Goal: Task Accomplishment & Management: Manage account settings

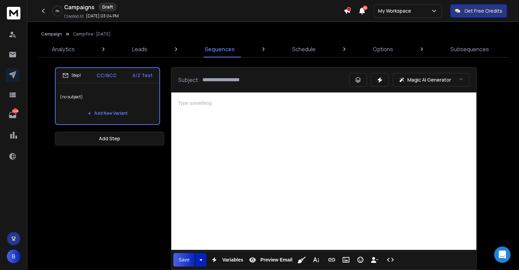
click at [267, 79] on input at bounding box center [272, 80] width 140 height 8
paste input "**********"
type input "**********"
click at [204, 108] on div at bounding box center [323, 170] width 305 height 157
click at [219, 109] on div at bounding box center [323, 170] width 305 height 157
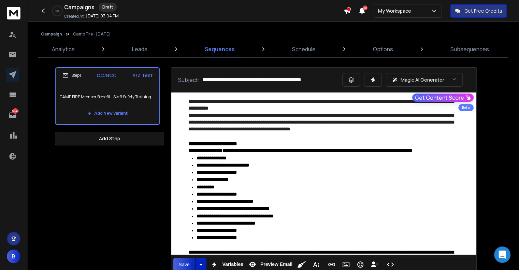
scroll to position [172, 0]
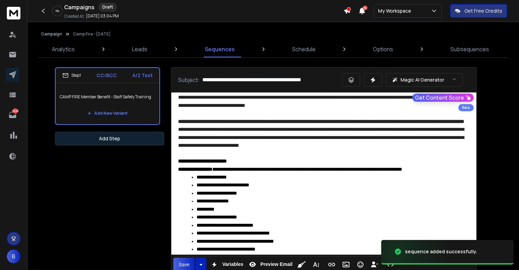
click at [99, 142] on button "Add Step" at bounding box center [109, 139] width 109 height 14
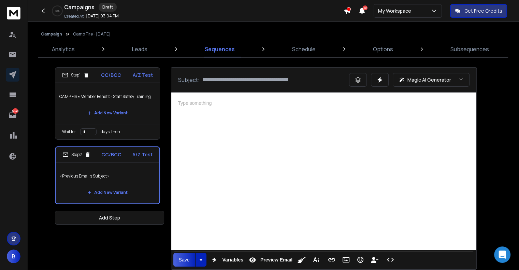
click at [142, 111] on div "Add New Variant" at bounding box center [107, 113] width 96 height 14
type input "**********"
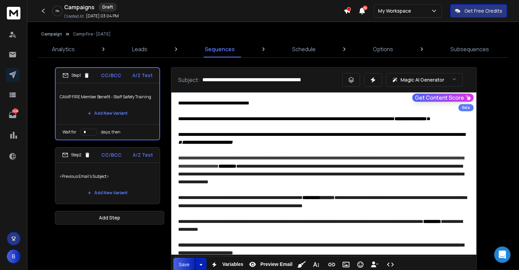
click at [94, 131] on input "*" at bounding box center [89, 132] width 16 height 7
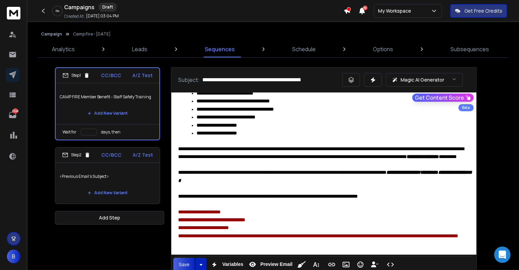
scroll to position [327, 0]
click at [92, 132] on input at bounding box center [89, 132] width 16 height 7
type input "*"
click at [131, 170] on p "<Previous Email's Subject>" at bounding box center [107, 176] width 96 height 19
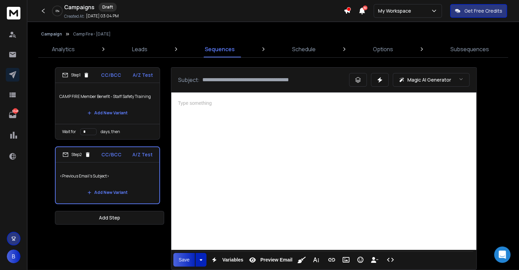
type input "*"
type input "**********"
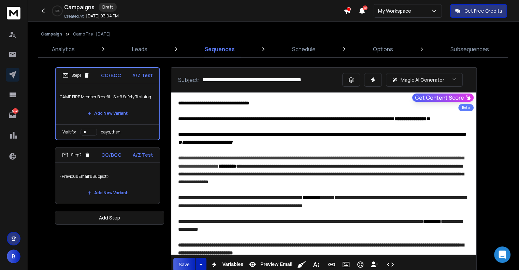
click at [152, 170] on p "<Previous Email's Subject>" at bounding box center [107, 176] width 96 height 19
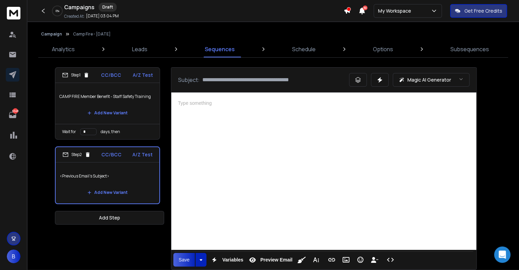
type input "**********"
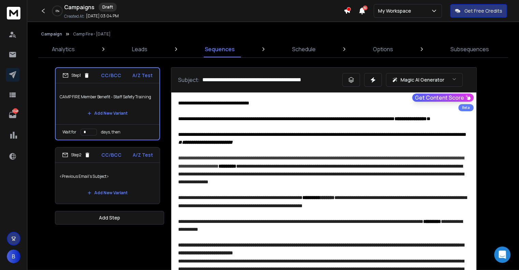
click at [267, 83] on input "**********" at bounding box center [268, 80] width 133 height 8
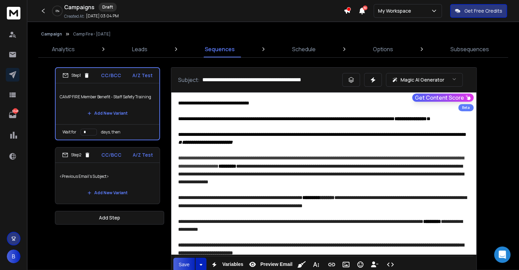
click at [136, 168] on p "<Previous Email's Subject>" at bounding box center [107, 176] width 96 height 19
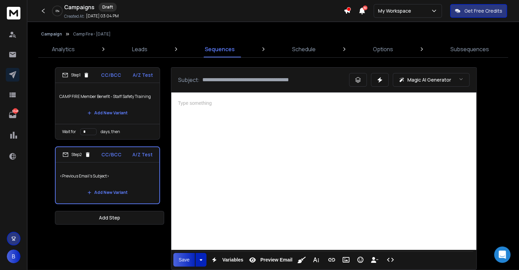
click at [246, 81] on input at bounding box center [272, 80] width 140 height 8
paste input "**********"
type input "**********"
click at [253, 130] on div at bounding box center [323, 170] width 305 height 157
click at [231, 111] on div at bounding box center [323, 170] width 305 height 157
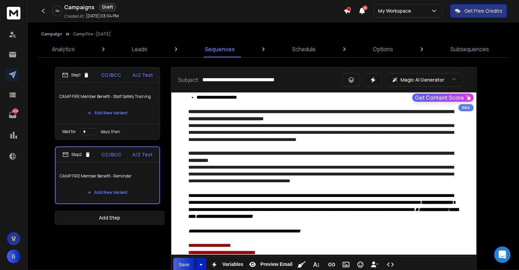
scroll to position [294, 0]
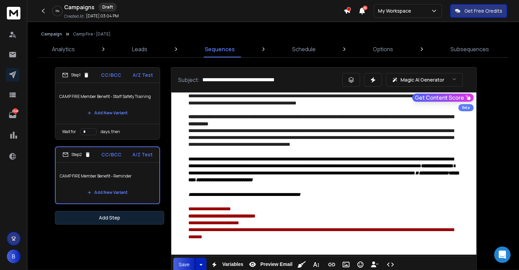
click at [131, 213] on button "Add Step" at bounding box center [109, 218] width 109 height 14
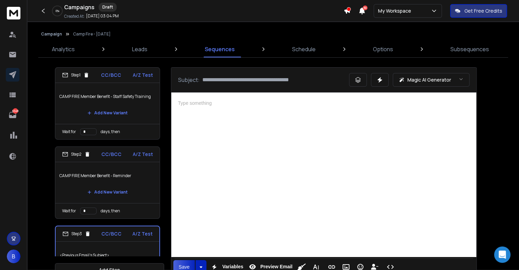
click at [149, 181] on p "CAMP FIRE Member Benefit - Reminder" at bounding box center [107, 175] width 96 height 19
type input "**********"
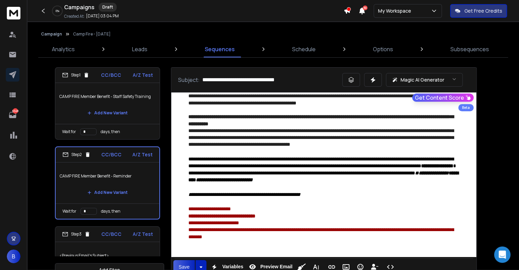
click at [89, 211] on input "*" at bounding box center [89, 211] width 16 height 7
type input "*"
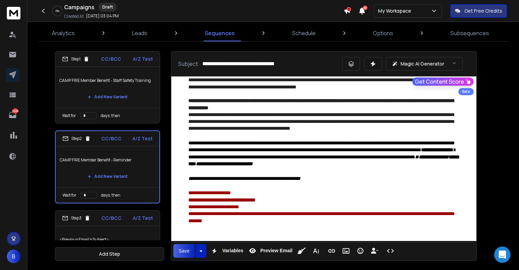
click at [142, 236] on p "<Previous Email's Subject>" at bounding box center [107, 239] width 96 height 19
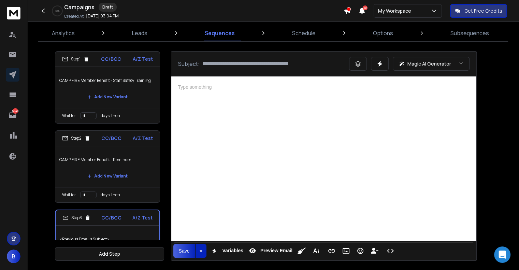
type input "*"
type input "**********"
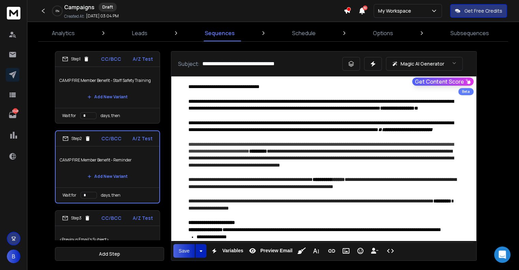
click at [101, 230] on p "<Previous Email's Subject>" at bounding box center [107, 239] width 96 height 19
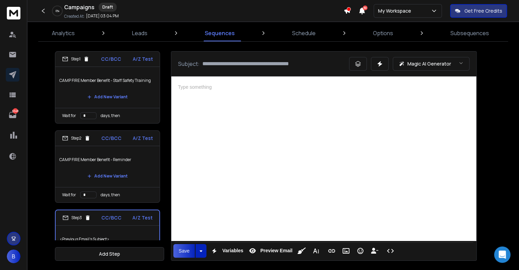
type input "**********"
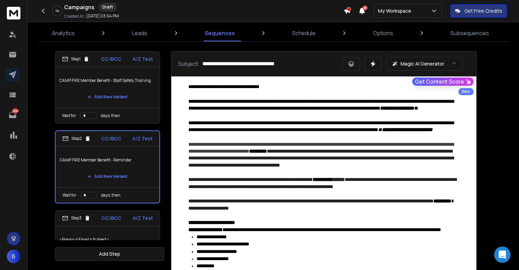
click at [277, 61] on input "**********" at bounding box center [268, 64] width 133 height 8
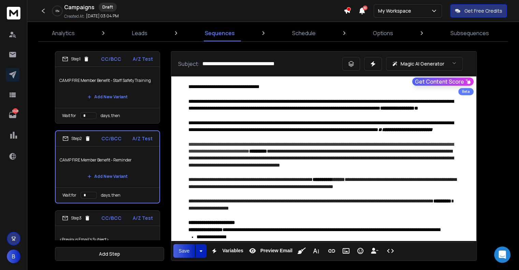
click at [129, 233] on p "<Previous Email's Subject>" at bounding box center [107, 239] width 96 height 19
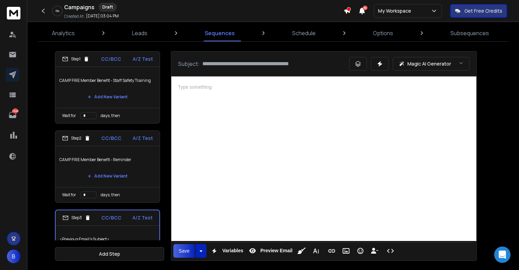
click at [309, 63] on input at bounding box center [272, 64] width 140 height 8
paste input "**********"
click at [258, 109] on div at bounding box center [323, 157] width 305 height 162
click at [143, 171] on div "Add New Variant" at bounding box center [107, 176] width 96 height 14
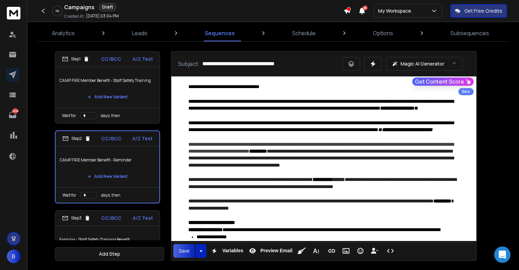
click at [149, 226] on div "Expiring - Staff Safety Training Benefit Add New Variant" at bounding box center [107, 246] width 104 height 41
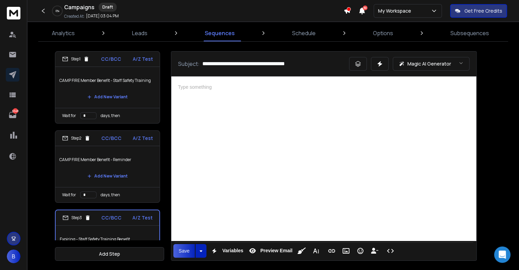
click at [227, 92] on div at bounding box center [323, 157] width 305 height 162
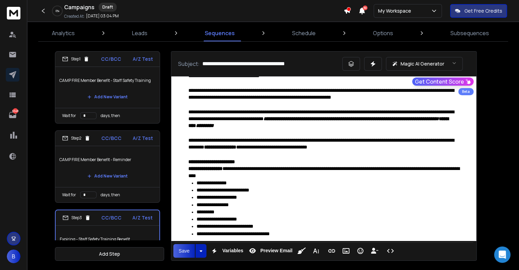
scroll to position [0, 0]
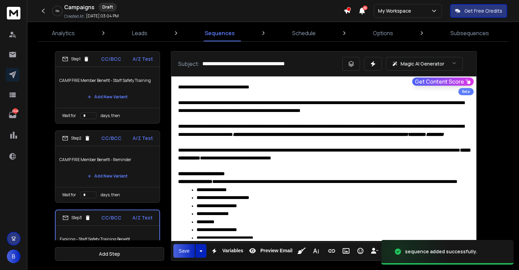
click at [151, 169] on div "Add New Variant" at bounding box center [107, 176] width 96 height 14
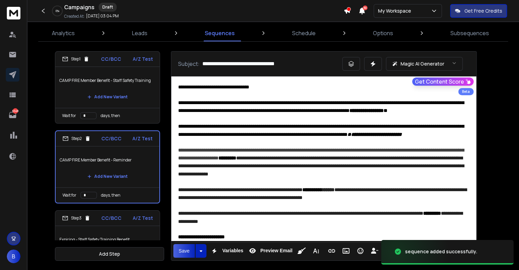
click at [145, 92] on div "Add New Variant" at bounding box center [107, 97] width 96 height 14
type input "**********"
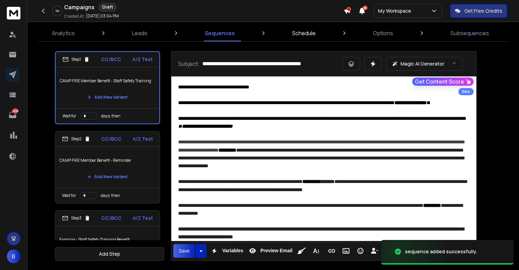
click at [304, 36] on p "Schedule" at bounding box center [304, 33] width 24 height 8
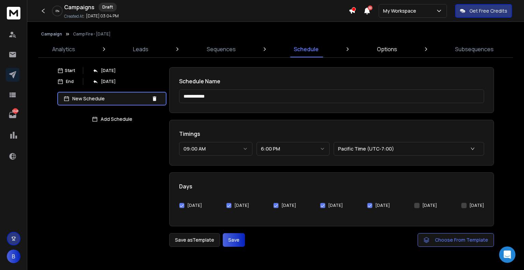
click at [384, 49] on p "Options" at bounding box center [387, 49] width 20 height 8
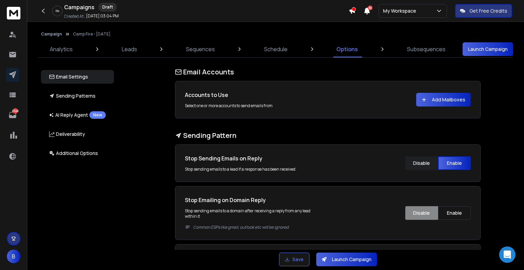
click at [436, 97] on button "Add Mailboxes" at bounding box center [443, 100] width 55 height 14
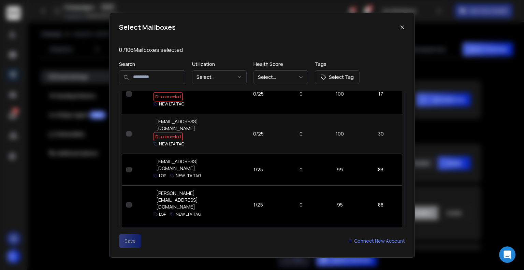
scroll to position [38, 0]
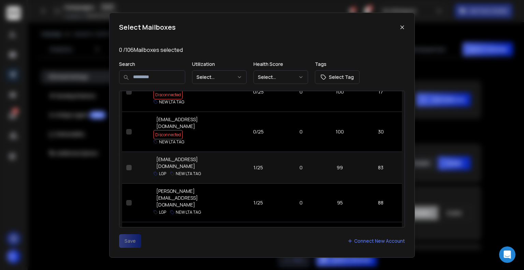
click at [130, 165] on button "button" at bounding box center [128, 167] width 5 height 5
type button "on"
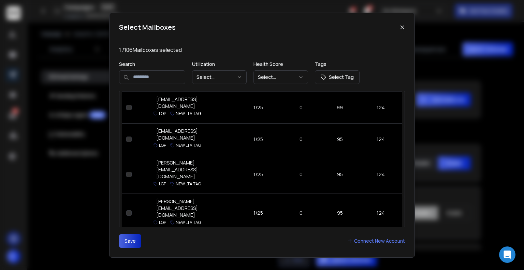
scroll to position [2535, 0]
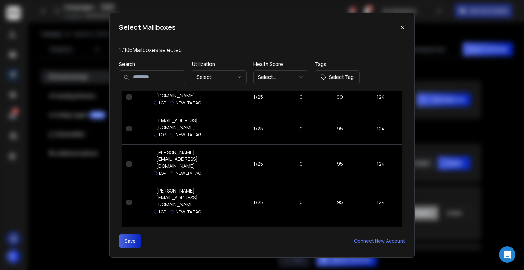
type button "on"
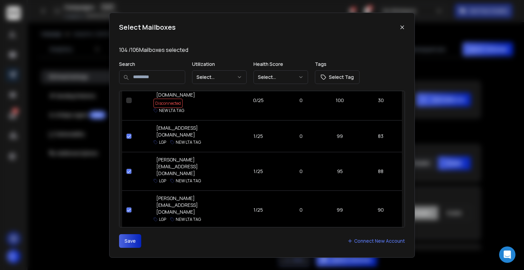
scroll to position [70, 0]
click at [130, 242] on button "Save" at bounding box center [130, 241] width 22 height 14
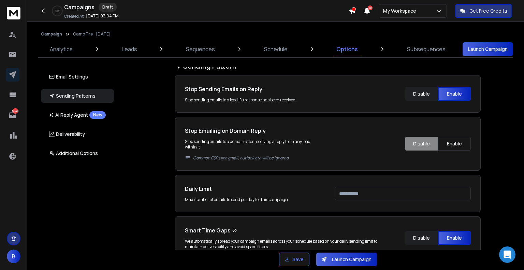
scroll to position [227, 0]
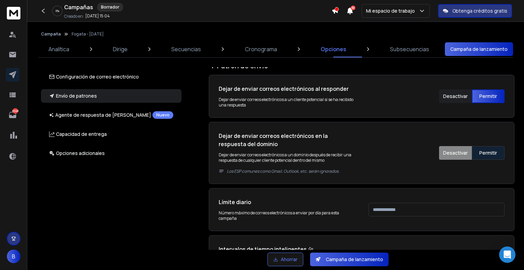
click at [475, 157] on button "Permitir" at bounding box center [488, 153] width 33 height 14
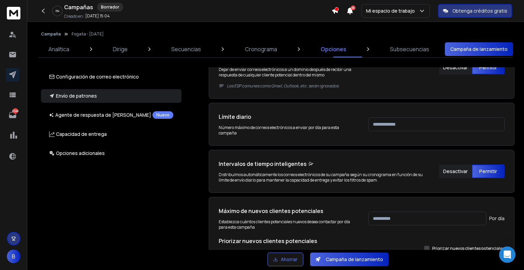
scroll to position [312, 0]
click at [392, 125] on input "***" at bounding box center [436, 124] width 136 height 14
type input "*"
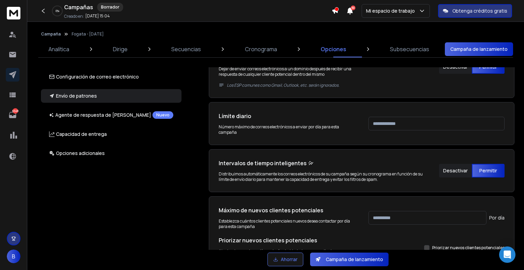
type input "****"
click at [412, 218] on input "***" at bounding box center [427, 218] width 118 height 14
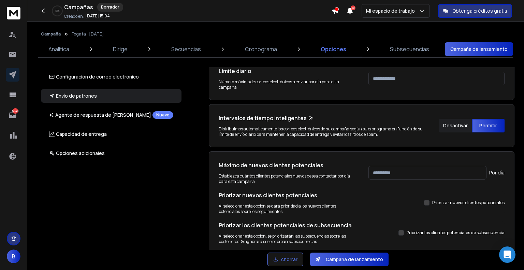
scroll to position [366, 0]
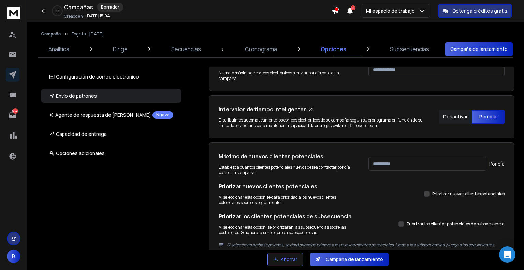
type input "****"
click at [424, 193] on button "Priorizar nuevos clientes potenciales" at bounding box center [426, 193] width 5 height 5
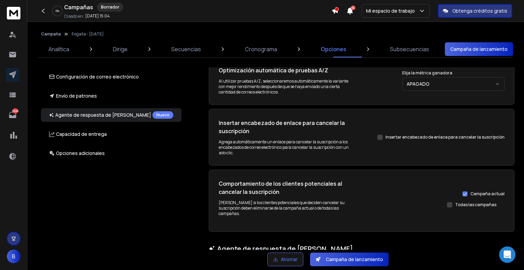
scroll to position [574, 0]
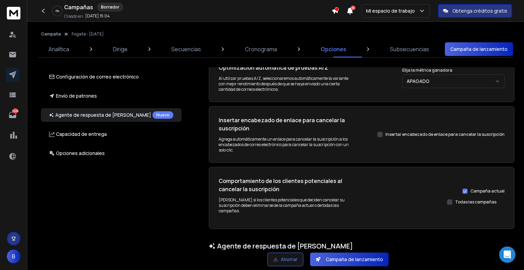
click at [447, 199] on button "Todas las campañas" at bounding box center [449, 201] width 5 height 5
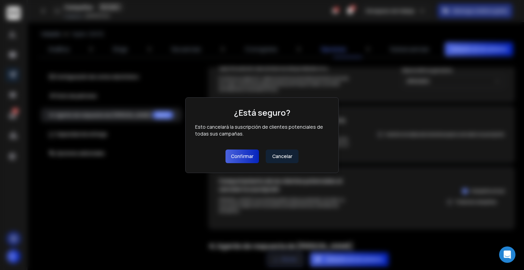
click at [251, 158] on font "Confirmar" at bounding box center [242, 156] width 23 height 6
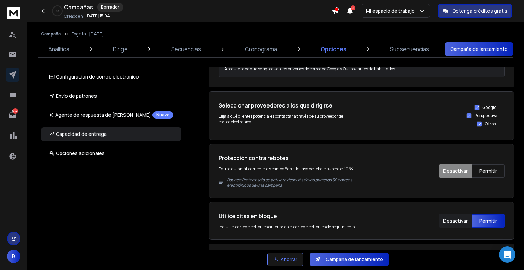
scroll to position [1077, 0]
click at [479, 167] on font "Permitir" at bounding box center [488, 170] width 18 height 6
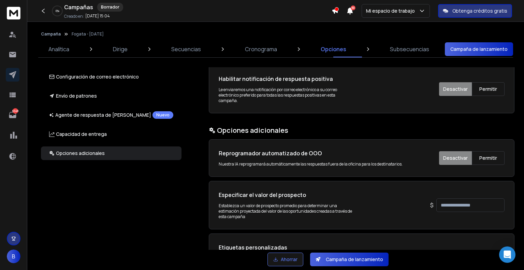
scroll to position [1257, 0]
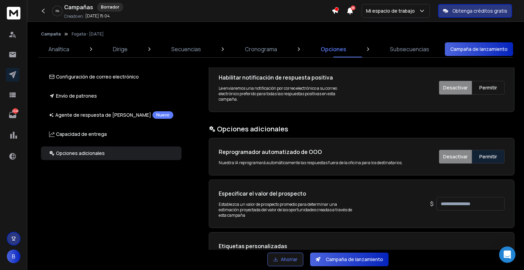
click at [479, 160] on font "Permitir" at bounding box center [488, 156] width 18 height 6
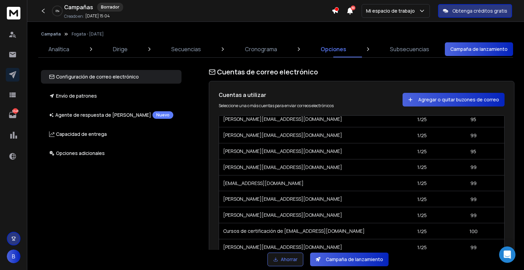
scroll to position [39, 0]
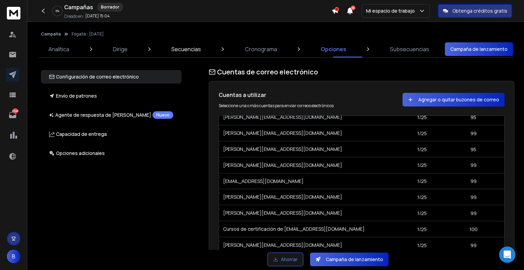
click at [179, 50] on font "Secuencias" at bounding box center [186, 49] width 30 height 8
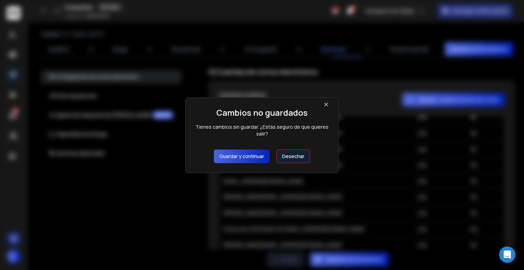
click at [232, 157] on font "Guardar y continuar" at bounding box center [241, 156] width 45 height 6
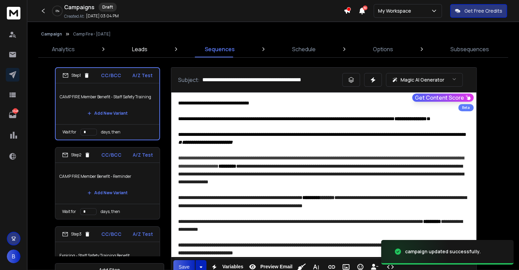
click at [143, 50] on p "Leads" at bounding box center [139, 49] width 15 height 8
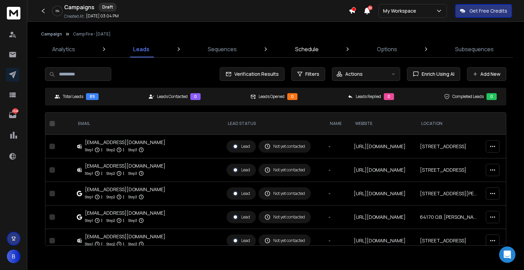
click at [308, 49] on p "Schedule" at bounding box center [307, 49] width 24 height 8
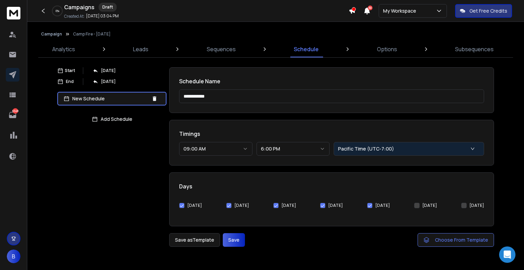
click at [387, 148] on p "Pacific Time (UTC-7:00)" at bounding box center [367, 148] width 59 height 7
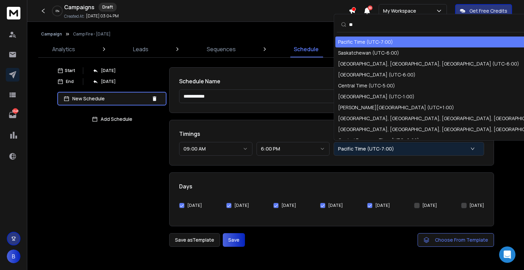
type input "*"
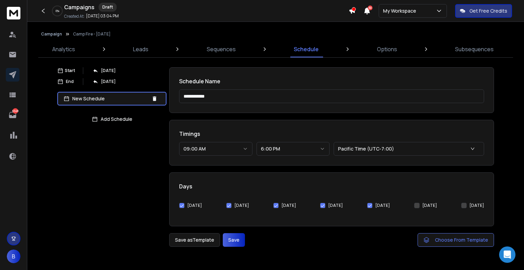
click at [306, 172] on div "**********" at bounding box center [331, 156] width 325 height 179
click at [432, 150] on div "Pacific Time (UTC-7:00)" at bounding box center [400, 148] width 125 height 7
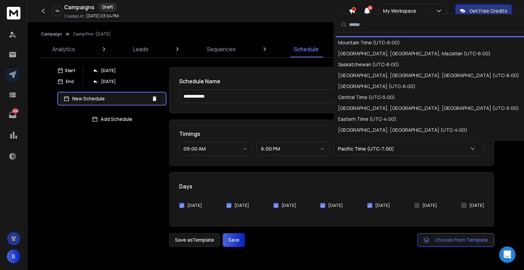
scroll to position [76, 0]
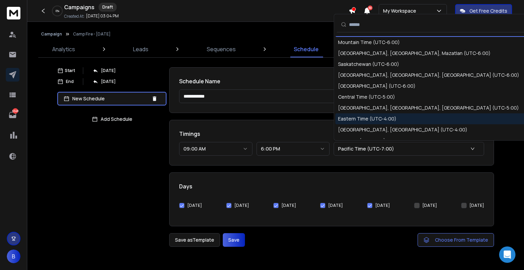
click at [393, 118] on div "Eastern Time (UTC-4:00)" at bounding box center [367, 118] width 58 height 7
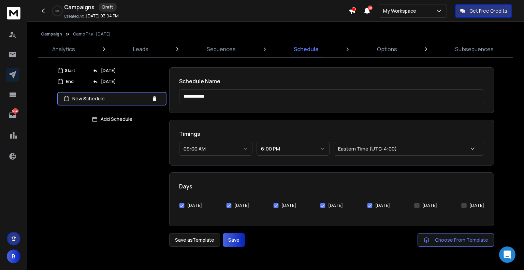
click at [237, 239] on button "Save" at bounding box center [234, 240] width 22 height 14
click at [385, 57] on link "Options" at bounding box center [387, 49] width 28 height 16
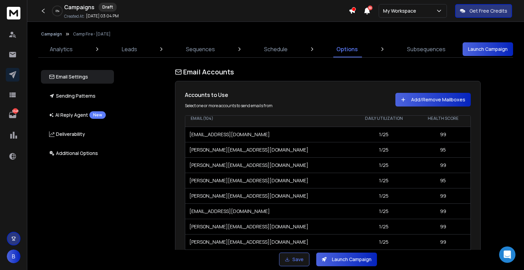
scroll to position [5, 0]
click at [341, 263] on button "Launch Campaign" at bounding box center [346, 259] width 61 height 14
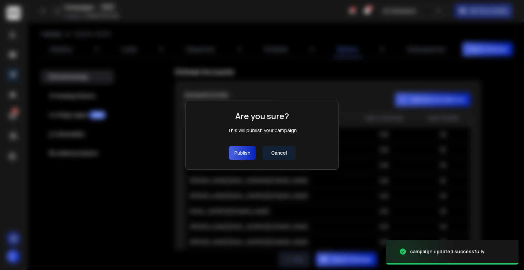
click at [243, 153] on button "Publish" at bounding box center [242, 153] width 27 height 14
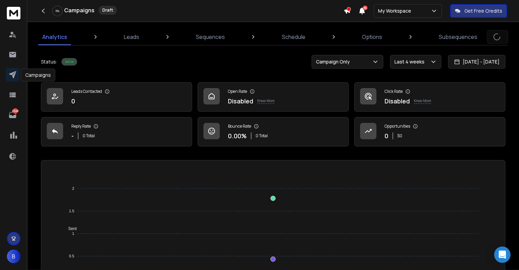
click at [16, 72] on icon at bounding box center [13, 75] width 8 height 8
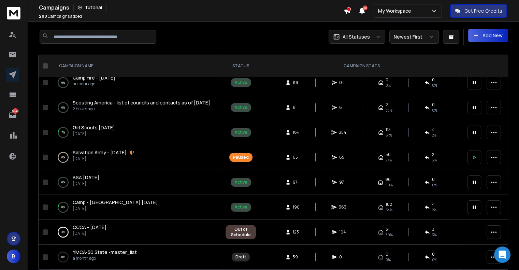
scroll to position [7, 0]
click at [176, 225] on div "3 % CCCA - 10 / 02 / 2025 6 days ago" at bounding box center [136, 232] width 157 height 16
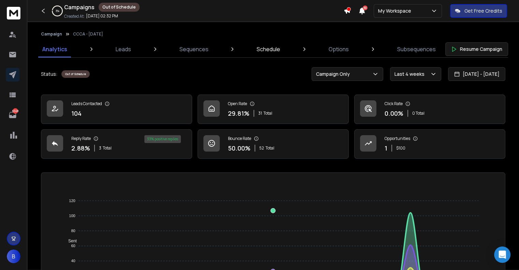
click at [262, 52] on p "Schedule" at bounding box center [269, 49] width 24 height 8
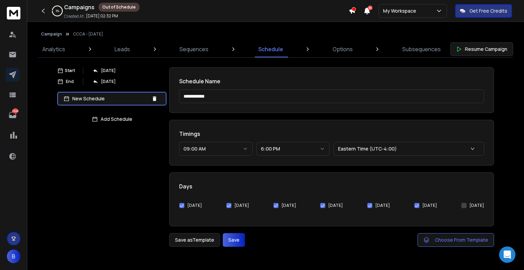
click at [237, 245] on button "Save" at bounding box center [234, 240] width 22 height 14
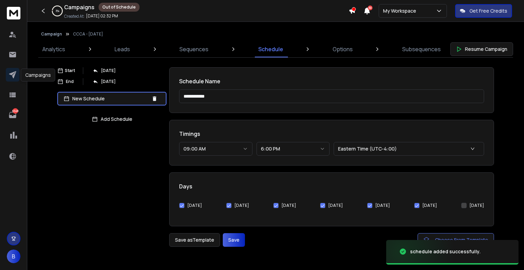
click at [15, 73] on icon at bounding box center [12, 74] width 7 height 7
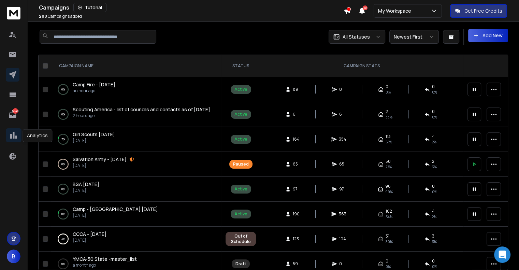
click at [11, 136] on icon at bounding box center [13, 135] width 7 height 7
